Goal: Task Accomplishment & Management: Manage account settings

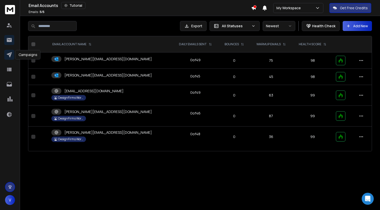
click at [11, 53] on icon at bounding box center [9, 54] width 5 height 5
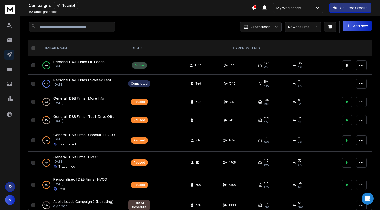
click at [86, 62] on span "Personal | D&B Firms | 10 Leads" at bounding box center [78, 62] width 51 height 5
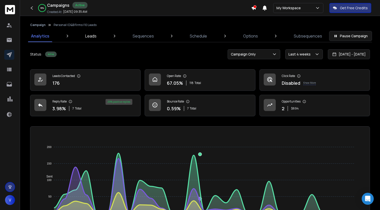
click at [92, 36] on p "Leads" at bounding box center [90, 36] width 11 height 6
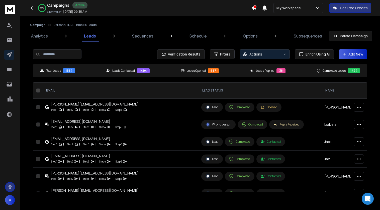
click at [272, 56] on div "Actions" at bounding box center [262, 54] width 38 height 5
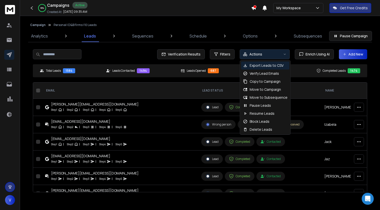
click at [272, 56] on div "Actions" at bounding box center [262, 54] width 38 height 5
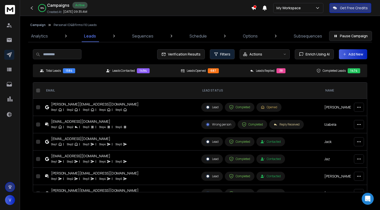
click at [226, 55] on span "Filters" at bounding box center [225, 54] width 10 height 5
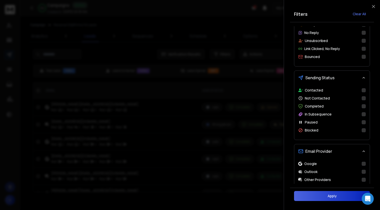
scroll to position [56, 0]
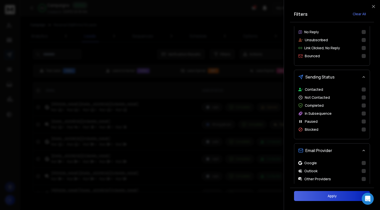
click at [362, 91] on button "Contacted" at bounding box center [363, 90] width 4 height 4
click at [364, 91] on button "Contacted" at bounding box center [363, 90] width 4 height 4
click at [363, 98] on button "Not Contacted" at bounding box center [363, 98] width 4 height 4
click at [318, 195] on button "Apply" at bounding box center [332, 196] width 76 height 10
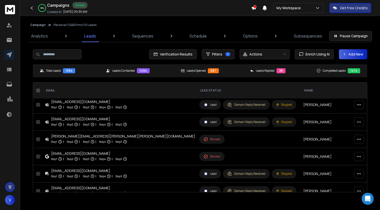
scroll to position [0, 2]
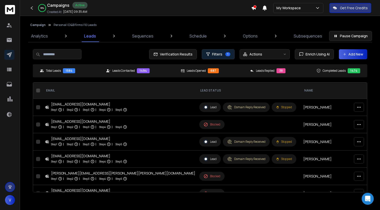
click at [220, 57] on button "Filters 1" at bounding box center [218, 54] width 33 height 10
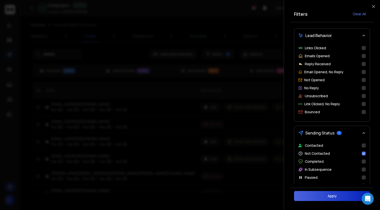
click at [363, 155] on button "Not Contacted" at bounding box center [363, 154] width 4 height 4
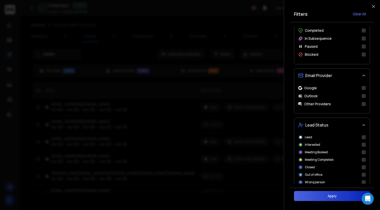
scroll to position [0, 0]
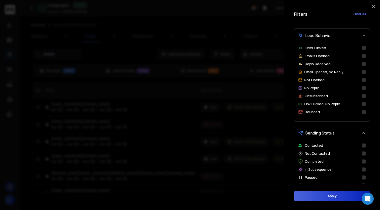
click at [256, 151] on div at bounding box center [190, 105] width 380 height 210
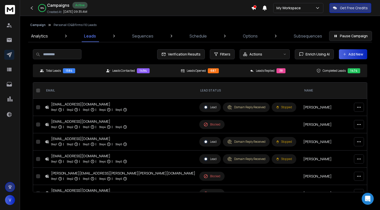
click at [39, 36] on p "Analytics" at bounding box center [39, 36] width 17 height 6
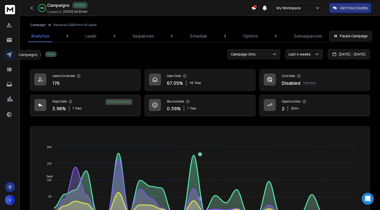
click at [11, 56] on icon at bounding box center [9, 55] width 6 height 6
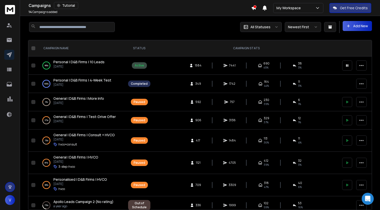
click at [359, 67] on icon "button" at bounding box center [361, 65] width 5 height 5
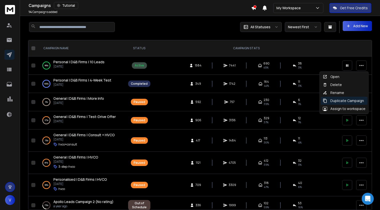
click at [346, 101] on div "Duplicate Campaign" at bounding box center [343, 100] width 41 height 5
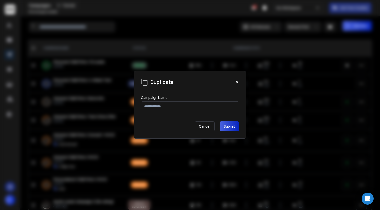
click at [235, 84] on icon at bounding box center [237, 82] width 4 height 4
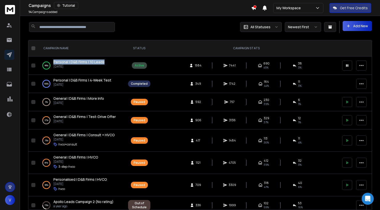
drag, startPoint x: 105, startPoint y: 62, endPoint x: 53, endPoint y: 63, distance: 52.6
click at [53, 63] on div "99 % Personal | D&B Firms | 10 Leads [DATE]" at bounding box center [81, 66] width 78 height 12
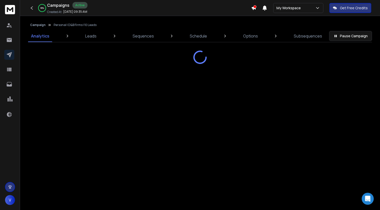
click at [53, 63] on div at bounding box center [200, 57] width 340 height 16
click at [33, 10] on button at bounding box center [32, 8] width 7 height 10
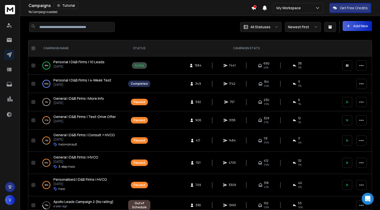
click at [361, 65] on icon "button" at bounding box center [361, 65] width 4 height 1
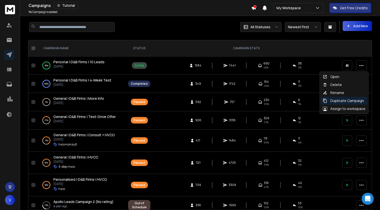
click at [345, 102] on div "Duplicate Campaign" at bounding box center [343, 100] width 41 height 5
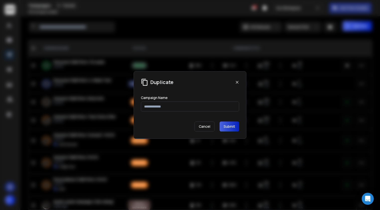
click at [158, 109] on input "text" at bounding box center [190, 107] width 98 height 10
click at [237, 82] on icon at bounding box center [237, 82] width 4 height 4
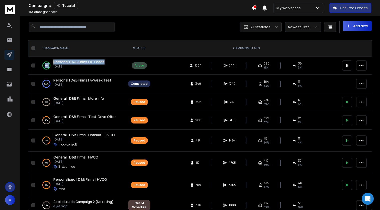
drag, startPoint x: 110, startPoint y: 63, endPoint x: 38, endPoint y: 58, distance: 71.5
click at [38, 58] on td "99 % Personal | D&B Firms | 10 Leads [DATE]" at bounding box center [81, 66] width 88 height 18
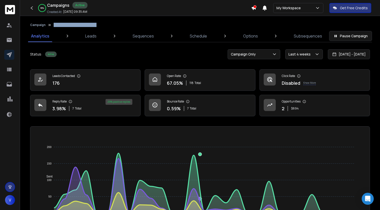
drag, startPoint x: 101, startPoint y: 26, endPoint x: 53, endPoint y: 25, distance: 48.8
click at [53, 25] on div "Campaign Personal | D&B Firms | 10 Leads" at bounding box center [200, 25] width 340 height 4
copy p "Personal | D&B Firms | 10 Leads"
click at [32, 7] on icon at bounding box center [32, 8] width 5 height 5
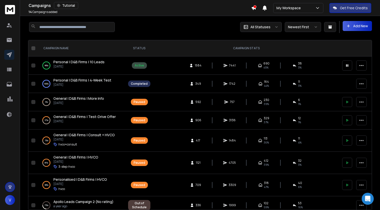
click at [362, 66] on icon "button" at bounding box center [361, 65] width 5 height 5
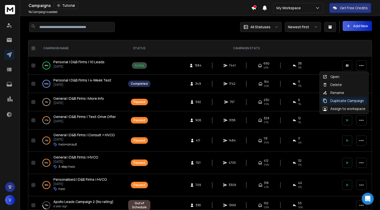
click at [340, 102] on div "Duplicate Campaign" at bounding box center [343, 100] width 41 height 5
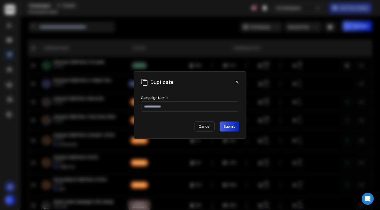
click at [167, 106] on input "text" at bounding box center [190, 107] width 98 height 10
paste input "**********"
click at [158, 106] on input "**********" at bounding box center [190, 107] width 98 height 10
type input "**********"
click at [233, 126] on button "Submit" at bounding box center [229, 127] width 20 height 10
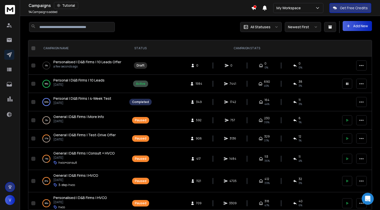
click at [346, 83] on icon at bounding box center [347, 84] width 2 height 3
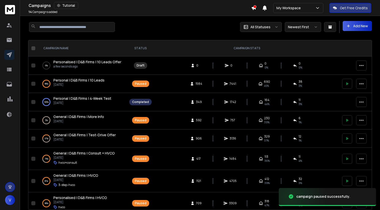
click at [361, 85] on icon "button" at bounding box center [361, 83] width 5 height 5
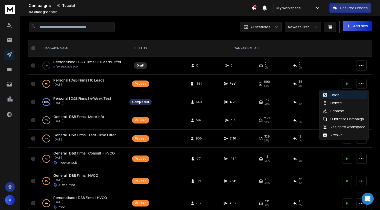
click at [84, 63] on span "Personalised | D&B Firms | 10 Leads Offer" at bounding box center [87, 62] width 68 height 5
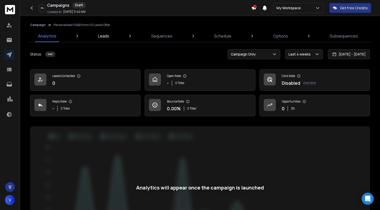
click at [103, 36] on p "Leads" at bounding box center [103, 36] width 11 height 6
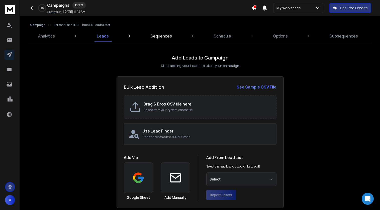
click at [154, 38] on p "Sequences" at bounding box center [160, 36] width 21 height 6
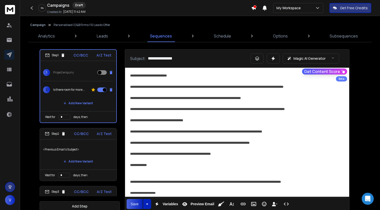
click at [67, 74] on p "Project enquiry" at bounding box center [63, 73] width 21 height 4
click at [68, 74] on p "Project enquiry" at bounding box center [63, 73] width 21 height 4
click at [66, 73] on p "Project enquiry" at bounding box center [63, 73] width 21 height 4
click at [63, 87] on div "2 Is there room for more projects?" at bounding box center [64, 89] width 42 height 7
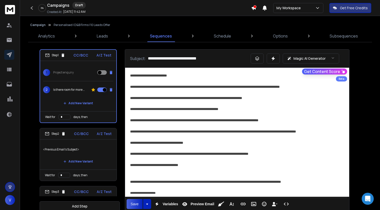
click at [66, 74] on p "Project enquiry" at bounding box center [63, 73] width 21 height 4
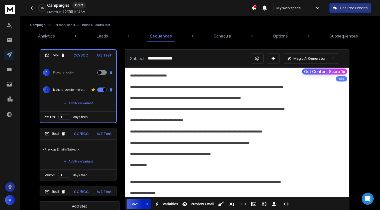
click at [70, 90] on p "Is there room for more projects?" at bounding box center [69, 90] width 32 height 4
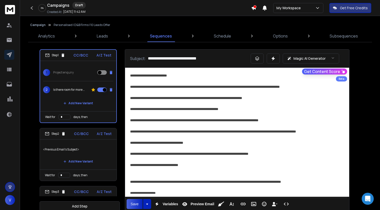
click at [66, 73] on p "Project enquiry" at bounding box center [63, 73] width 21 height 4
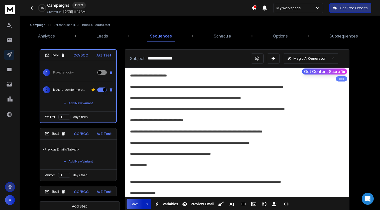
click at [66, 89] on p "Is there room for more projects?" at bounding box center [69, 90] width 32 height 4
type input "**********"
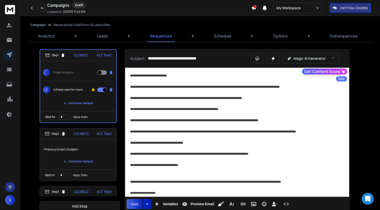
click at [102, 151] on p "<Previous Email's Subject>" at bounding box center [78, 150] width 71 height 14
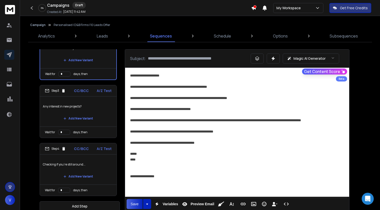
scroll to position [99, 0]
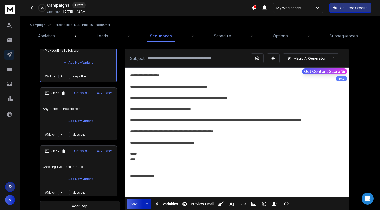
click at [103, 107] on p "Any interest in new projects?" at bounding box center [78, 109] width 71 height 14
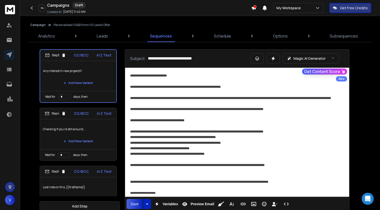
scroll to position [148, 0]
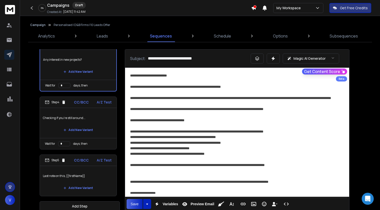
click at [105, 127] on div "Add New Variant" at bounding box center [78, 130] width 71 height 10
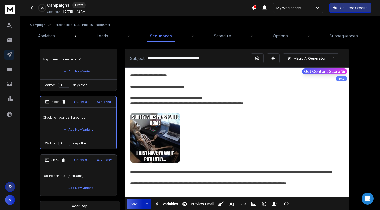
scroll to position [8, 0]
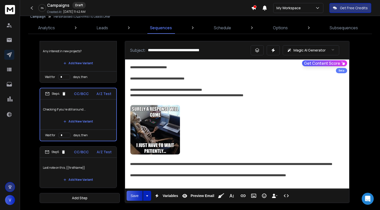
click at [94, 171] on p "Last note on this, {{firstName}}" at bounding box center [78, 168] width 71 height 14
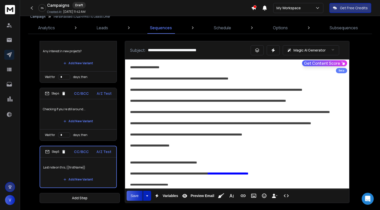
click at [102, 115] on p "Checking if you’re still around..." at bounding box center [78, 109] width 71 height 14
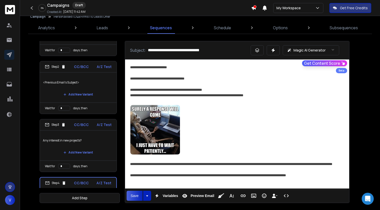
scroll to position [0, 0]
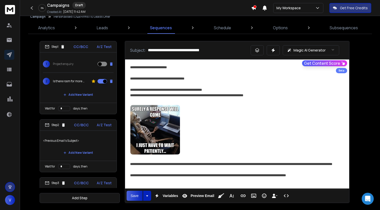
click at [80, 64] on div "1 Project enquiry" at bounding box center [78, 64] width 71 height 17
type input "**********"
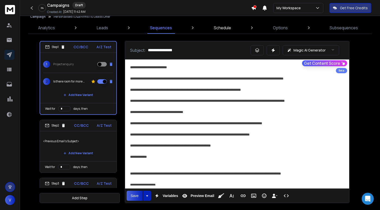
click at [227, 27] on p "Schedule" at bounding box center [222, 28] width 17 height 6
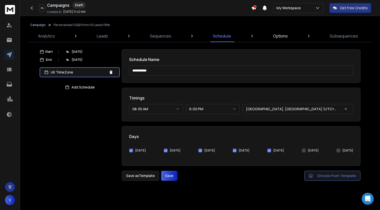
click at [272, 36] on link "Options" at bounding box center [280, 36] width 21 height 12
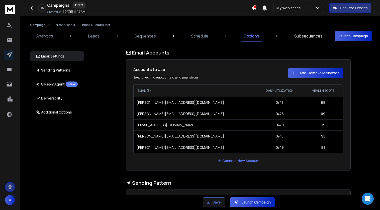
click at [309, 37] on p "Subsequences" at bounding box center [308, 36] width 28 height 6
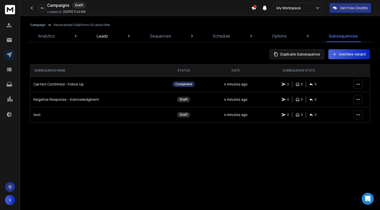
click at [103, 40] on link "Leads" at bounding box center [102, 36] width 17 height 12
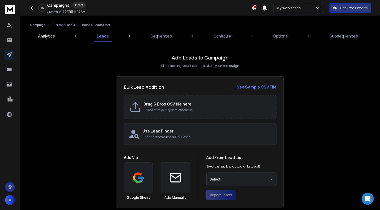
click at [54, 36] on p "Analytics" at bounding box center [46, 36] width 17 height 6
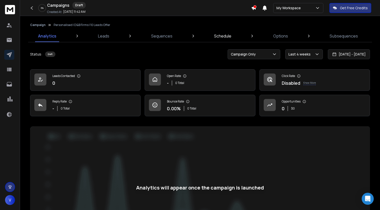
click at [232, 35] on link "Schedule" at bounding box center [222, 36] width 23 height 12
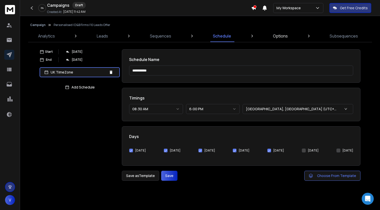
click at [281, 33] on p "Options" at bounding box center [280, 36] width 15 height 6
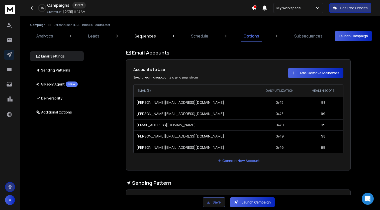
click at [143, 40] on link "Sequences" at bounding box center [144, 36] width 27 height 12
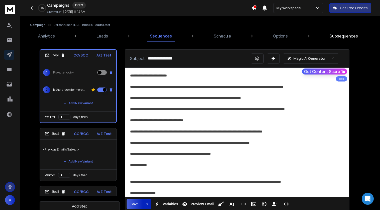
click at [337, 35] on p "Subsequences" at bounding box center [343, 36] width 28 height 6
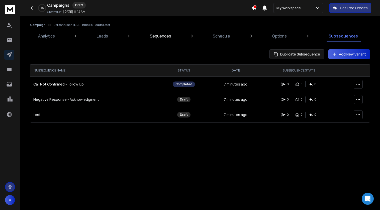
click at [159, 37] on p "Sequences" at bounding box center [160, 36] width 21 height 6
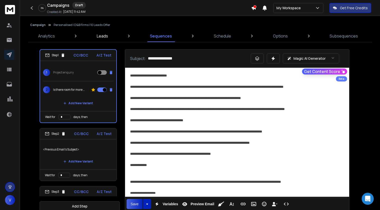
click at [105, 36] on p "Leads" at bounding box center [102, 36] width 11 height 6
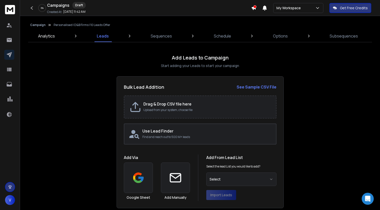
click at [49, 36] on p "Analytics" at bounding box center [46, 36] width 17 height 6
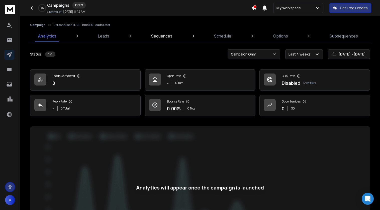
click at [161, 38] on p "Sequences" at bounding box center [161, 36] width 21 height 6
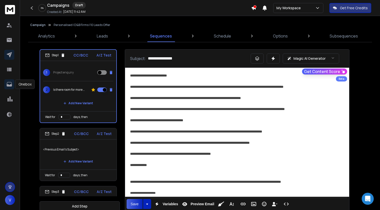
click at [11, 87] on icon at bounding box center [9, 84] width 6 height 6
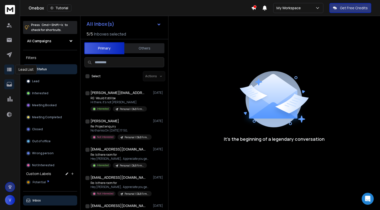
click at [10, 71] on icon at bounding box center [9, 70] width 5 height 4
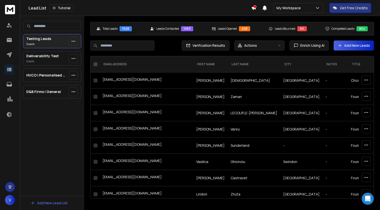
click at [54, 43] on div "Testing Leads 5 Lead s" at bounding box center [52, 41] width 58 height 14
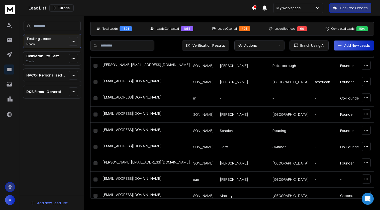
scroll to position [0, 11]
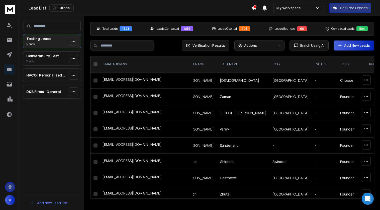
click at [36, 55] on p "Deliverability Test" at bounding box center [42, 56] width 33 height 5
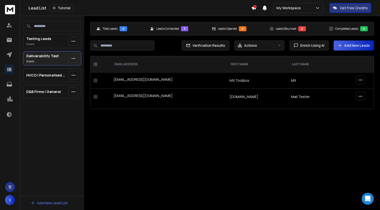
click at [50, 74] on p "HVCO | Personalised Campaign | 5 Emails" at bounding box center [46, 75] width 41 height 5
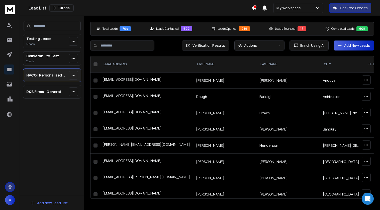
click at [52, 91] on p "D&B Firms | General" at bounding box center [43, 91] width 35 height 5
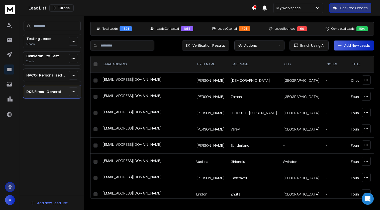
click at [46, 42] on div "Testing Leads 5 Lead s" at bounding box center [38, 41] width 25 height 10
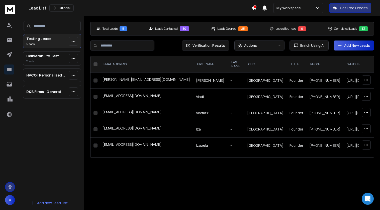
click at [95, 113] on button "button" at bounding box center [95, 113] width 4 height 4
click at [96, 147] on button "button" at bounding box center [95, 146] width 4 height 4
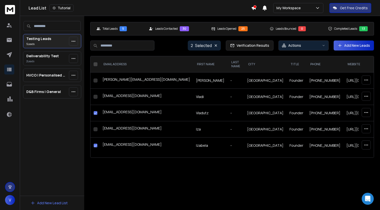
click at [316, 45] on div "Actions" at bounding box center [300, 45] width 38 height 5
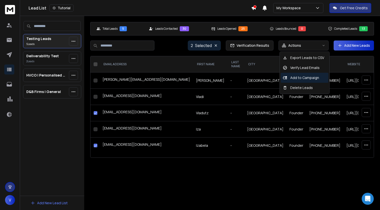
click at [285, 163] on div "Total Leads 5 Leads Contacted 30 Leads Opened 25 Leads Bounced 0 Completed Lead…" at bounding box center [200, 90] width 360 height 148
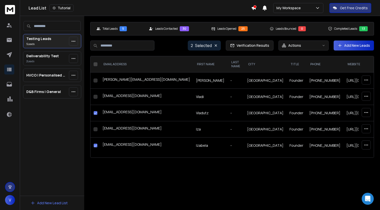
click at [350, 49] on button "Add New Leads" at bounding box center [353, 46] width 40 height 10
click at [343, 46] on link "Add New Leads" at bounding box center [353, 45] width 32 height 5
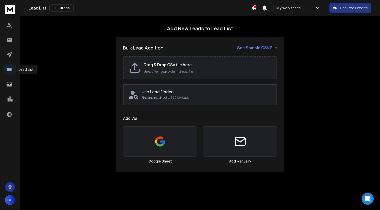
click at [10, 71] on icon at bounding box center [9, 70] width 5 height 4
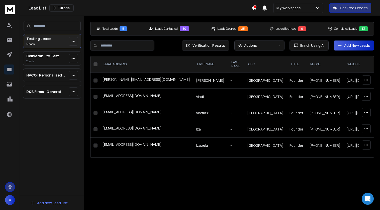
click at [93, 113] on td at bounding box center [94, 113] width 9 height 16
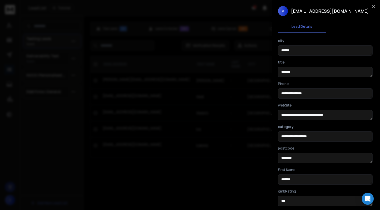
click at [160, 96] on div at bounding box center [190, 105] width 380 height 210
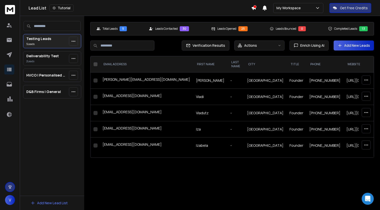
click at [95, 113] on button "button" at bounding box center [95, 113] width 4 height 4
click at [96, 146] on button "button" at bounding box center [95, 146] width 4 height 4
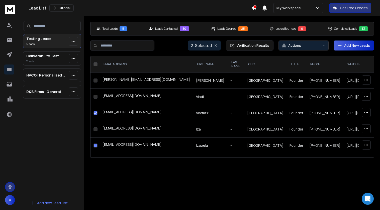
click at [308, 48] on div "Actions" at bounding box center [300, 45] width 38 height 5
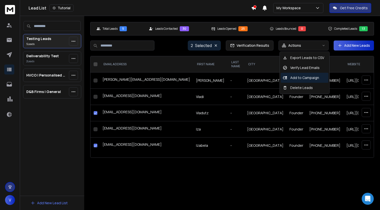
click at [301, 80] on p "Add to Campaign" at bounding box center [304, 77] width 31 height 7
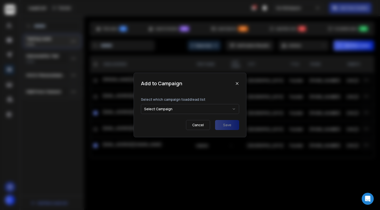
click at [183, 108] on button "Select Campaign" at bounding box center [190, 109] width 98 height 10
click at [227, 126] on button "Save" at bounding box center [227, 125] width 24 height 10
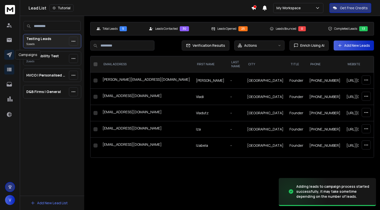
click at [10, 57] on icon at bounding box center [9, 55] width 6 height 6
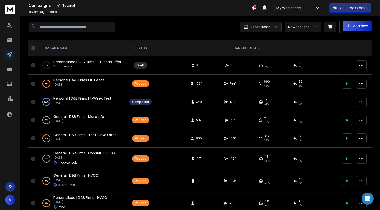
click at [76, 63] on span "Personalised | D&B Firms | 10 Leads Offer" at bounding box center [87, 62] width 68 height 5
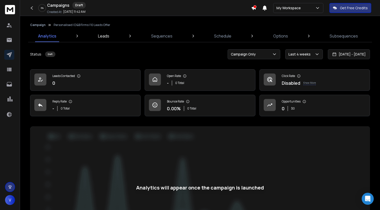
click at [107, 38] on p "Leads" at bounding box center [103, 36] width 11 height 6
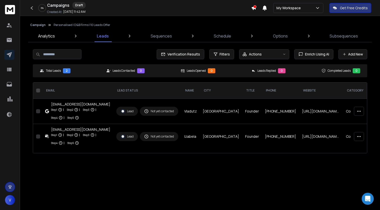
click at [50, 37] on p "Analytics" at bounding box center [46, 36] width 17 height 6
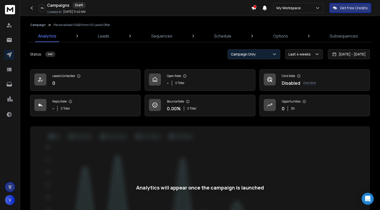
click at [256, 54] on div "Campaign Only" at bounding box center [254, 54] width 46 height 5
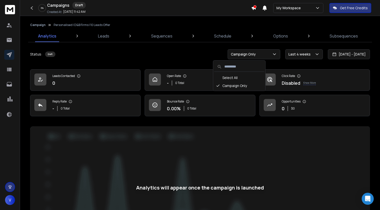
click at [167, 61] on div "Status: Draft Campaign Only Last 4 weeks [DATE] - [DATE] Leads Contacted 0 Open…" at bounding box center [200, 188] width 340 height 279
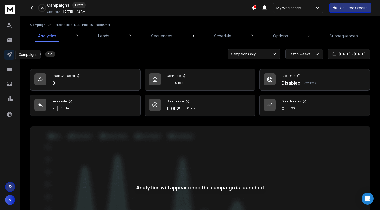
click at [8, 52] on icon at bounding box center [9, 55] width 6 height 6
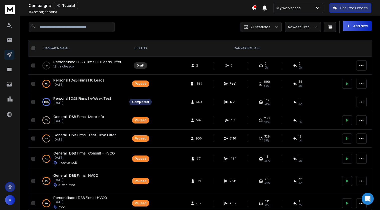
click at [360, 65] on icon "button" at bounding box center [361, 65] width 5 height 5
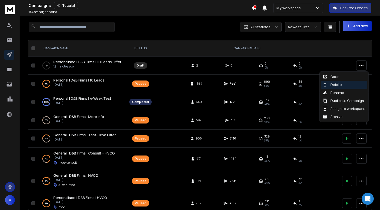
click at [320, 61] on td "2 0 0 0% 0 0%" at bounding box center [247, 66] width 184 height 18
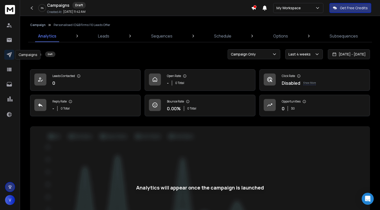
click at [9, 55] on icon at bounding box center [9, 54] width 5 height 5
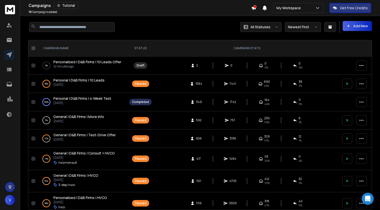
click at [76, 63] on span "Personalised | D&B Firms | 10 Leads Offer" at bounding box center [87, 62] width 68 height 5
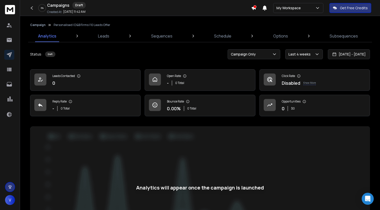
click at [53, 54] on div "Draft" at bounding box center [50, 55] width 10 height 6
click at [109, 39] on link "Leads" at bounding box center [103, 36] width 17 height 12
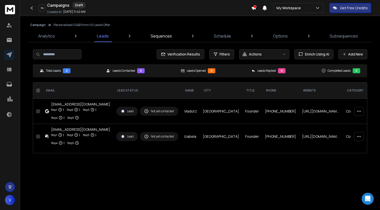
click at [151, 35] on p "Sequences" at bounding box center [160, 36] width 21 height 6
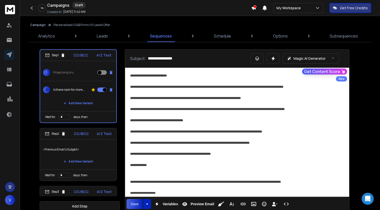
scroll to position [10, 0]
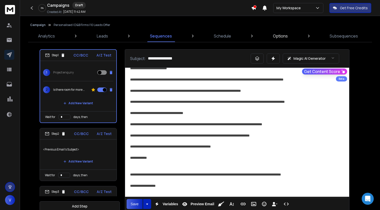
click at [275, 36] on p "Options" at bounding box center [280, 36] width 15 height 6
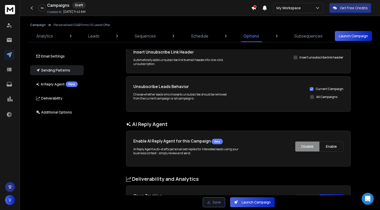
scroll to position [427, 0]
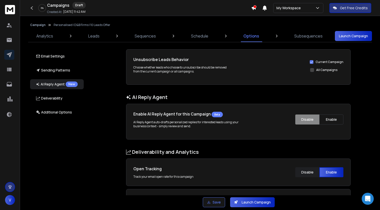
click at [248, 203] on button "Launch Campaign" at bounding box center [252, 203] width 45 height 10
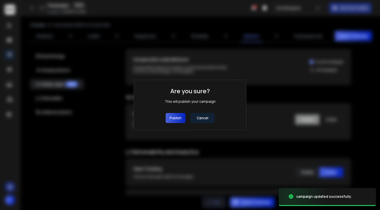
click at [175, 119] on button "Publish" at bounding box center [176, 118] width 20 height 10
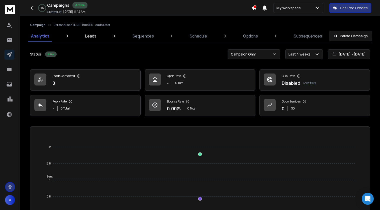
click at [92, 37] on p "Leads" at bounding box center [90, 36] width 11 height 6
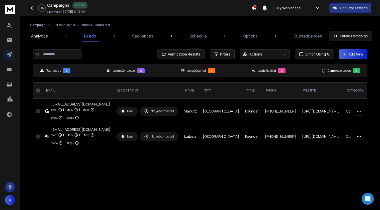
click at [40, 36] on p "Analytics" at bounding box center [39, 36] width 17 height 6
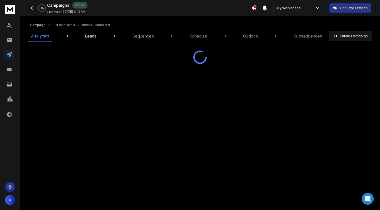
click at [92, 36] on p "Leads" at bounding box center [90, 36] width 11 height 6
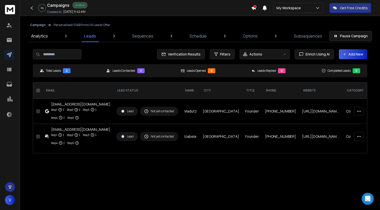
click at [41, 37] on p "Analytics" at bounding box center [39, 36] width 17 height 6
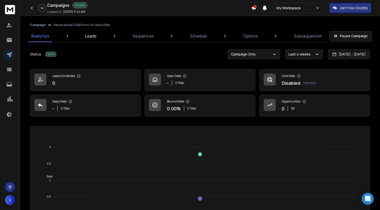
click at [92, 38] on p "Leads" at bounding box center [90, 36] width 11 height 6
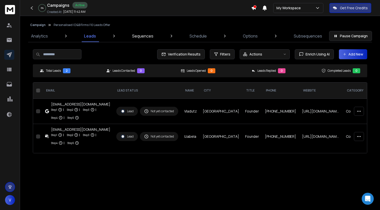
click at [138, 37] on p "Sequences" at bounding box center [142, 36] width 21 height 6
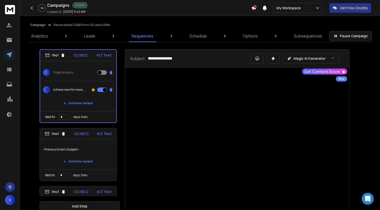
click at [101, 34] on div "Analytics Leads Sequences Schedule Options Subsequences" at bounding box center [176, 36] width 297 height 12
click at [86, 38] on p "Leads" at bounding box center [89, 36] width 11 height 6
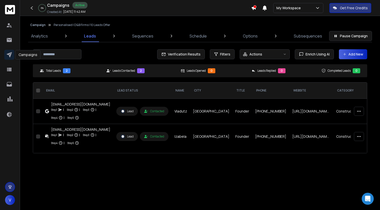
click at [12, 53] on link at bounding box center [9, 55] width 10 height 10
